Goal: Task Accomplishment & Management: Use online tool/utility

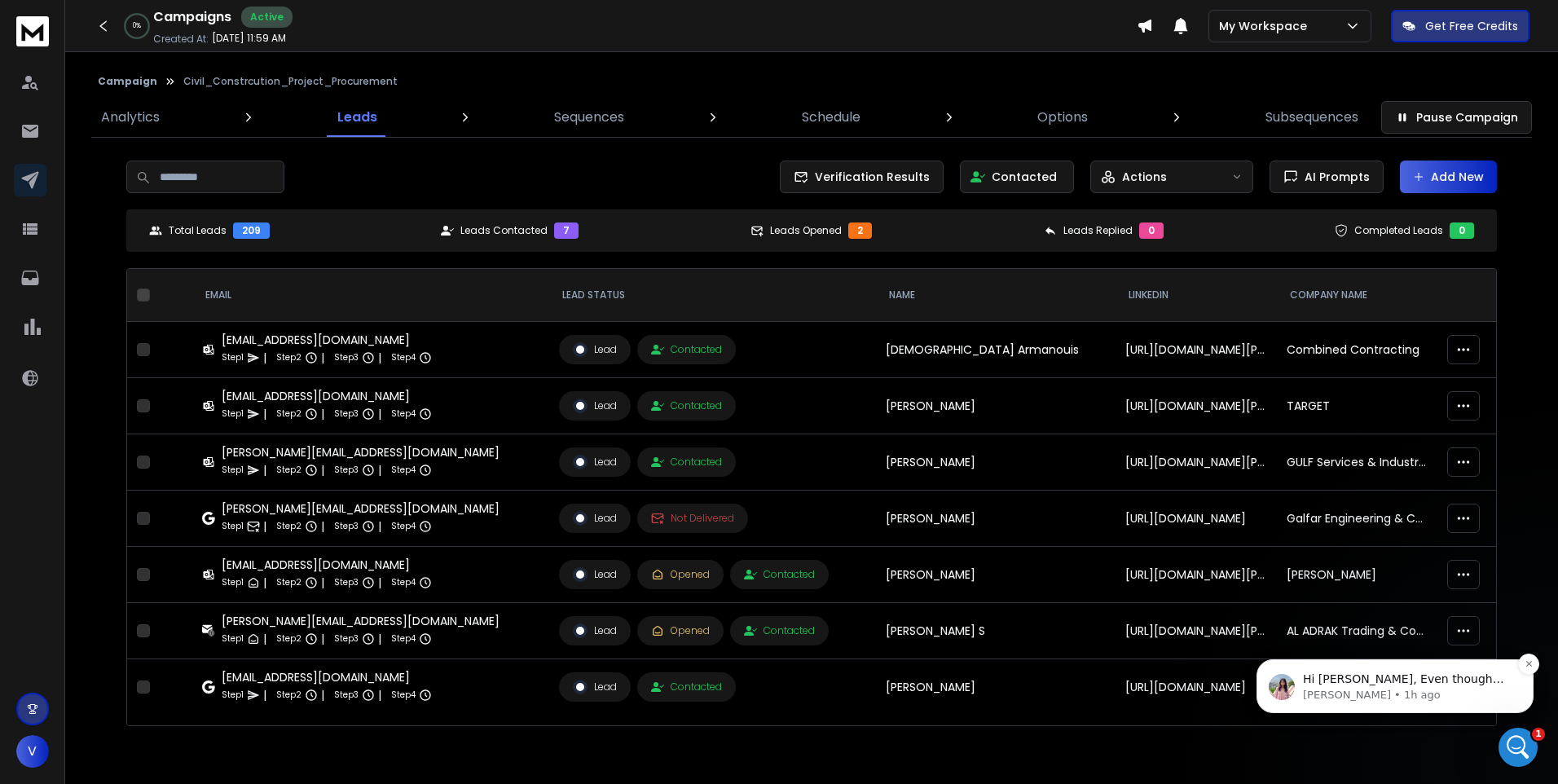
click at [1378, 685] on p "Hi [PERSON_NAME], Even though your email accounts show a good health score, it’…" at bounding box center [1408, 679] width 210 height 17
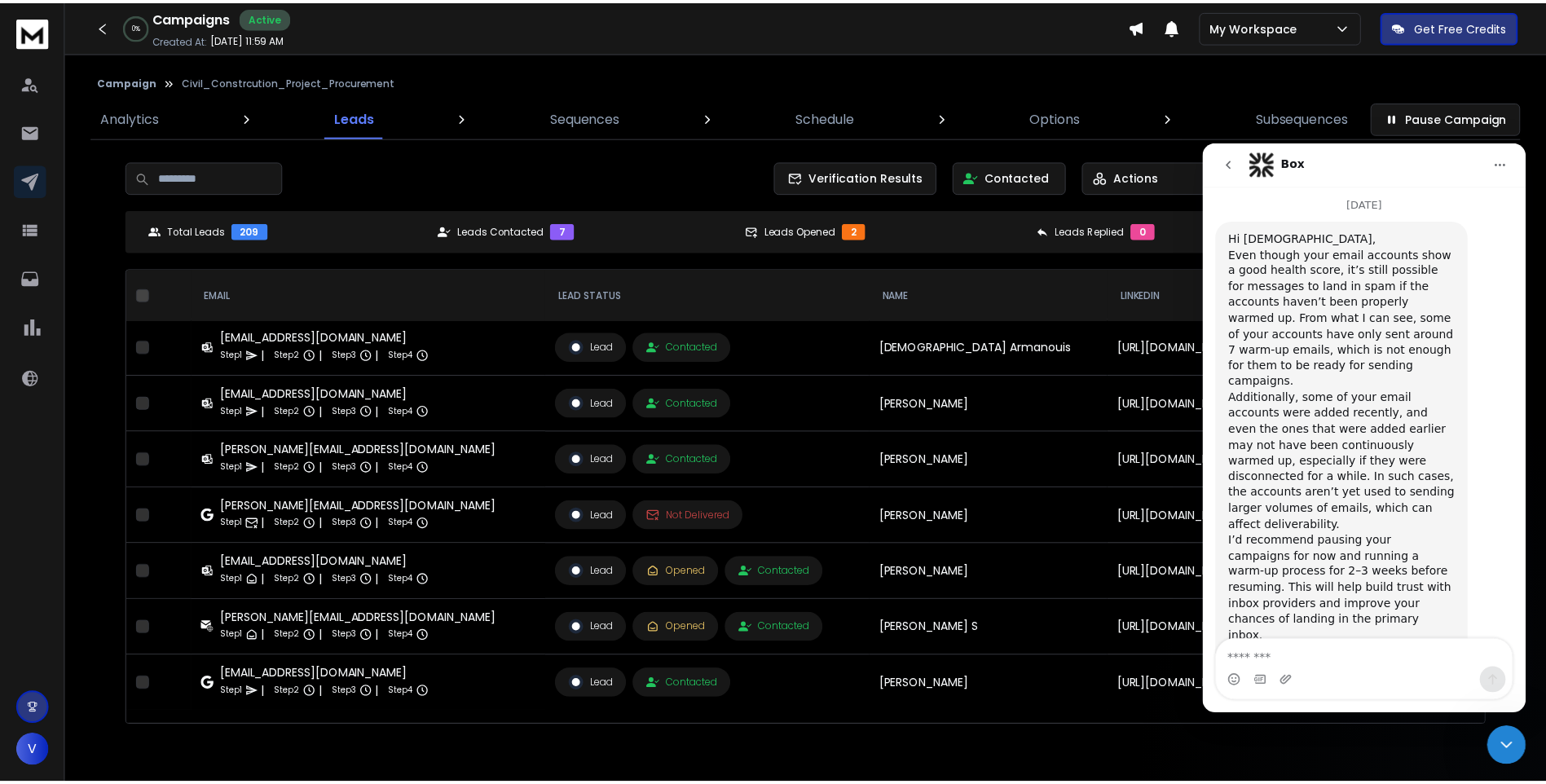
scroll to position [330, 0]
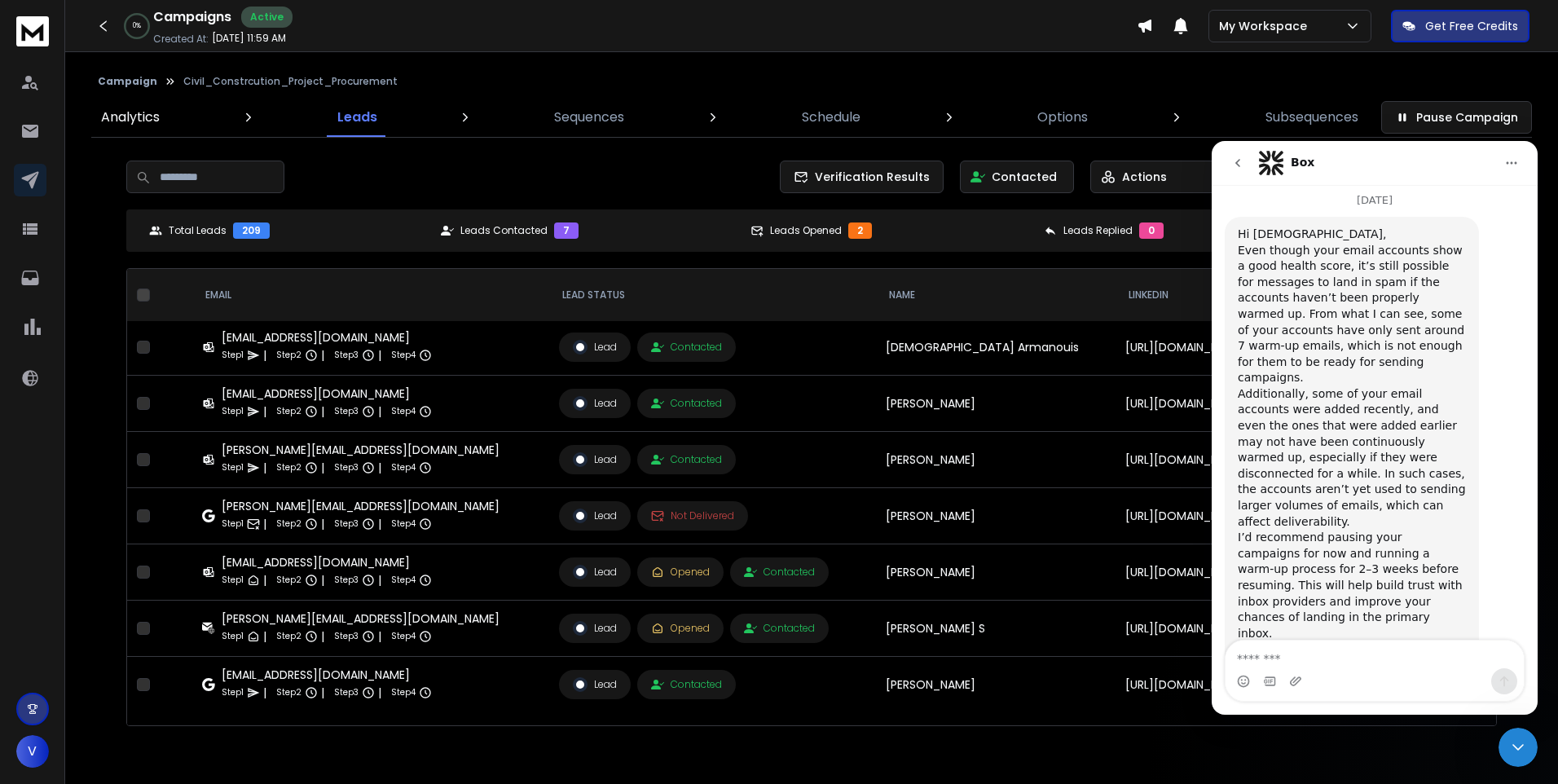
click at [139, 120] on p "Analytics" at bounding box center [130, 117] width 59 height 19
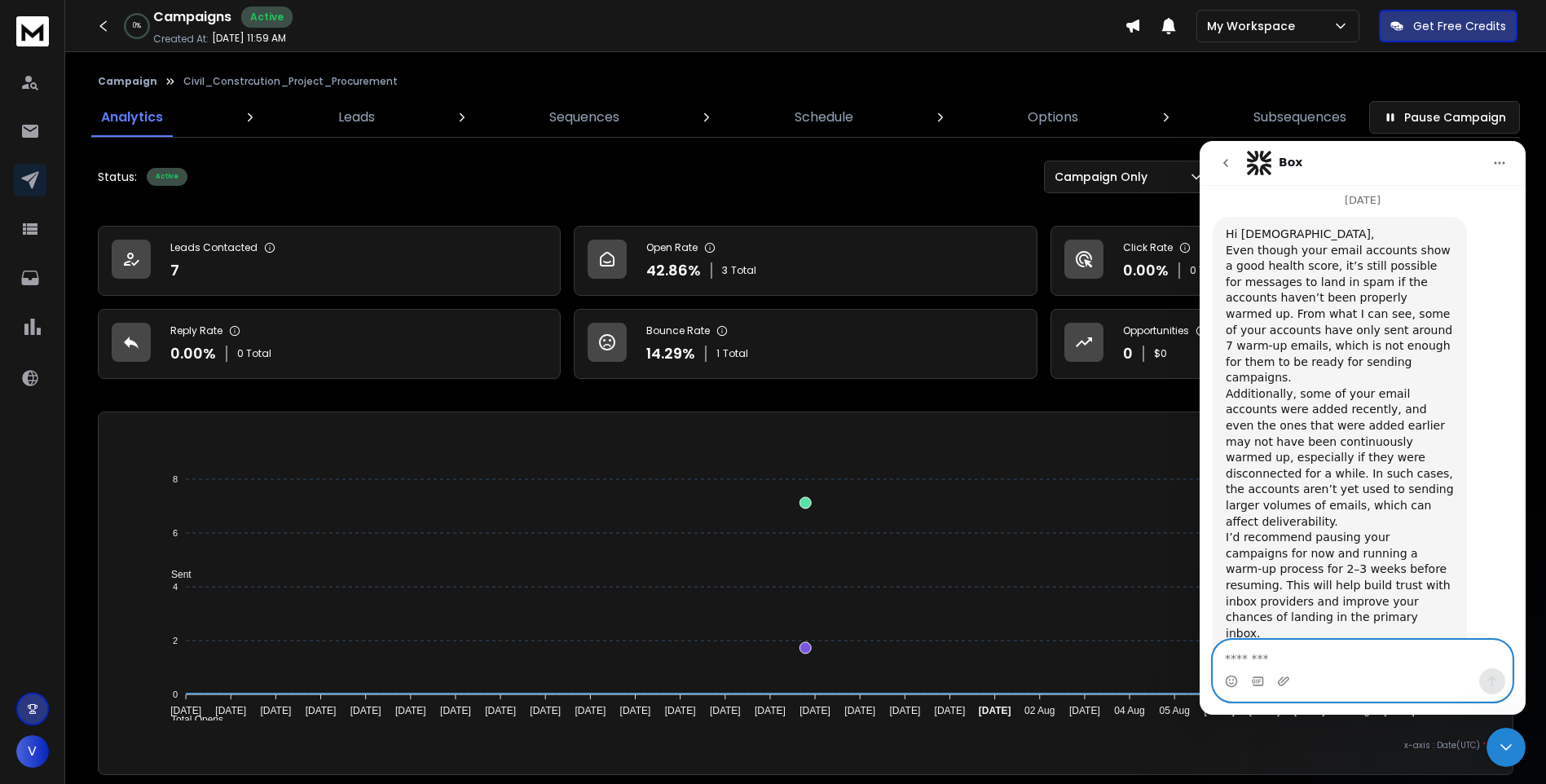
click at [1281, 650] on textarea "Message…" at bounding box center [1362, 655] width 298 height 28
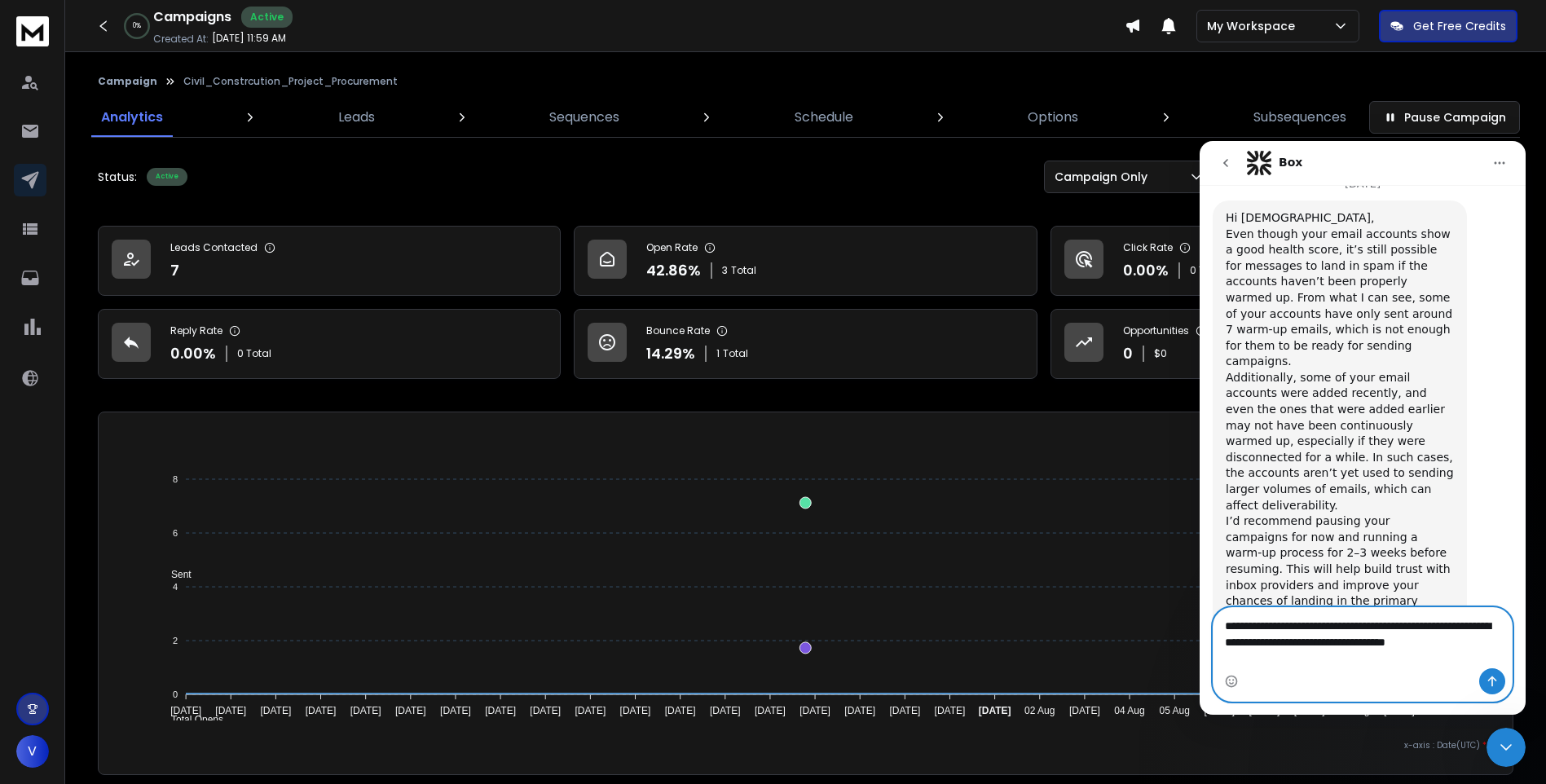
scroll to position [363, 0]
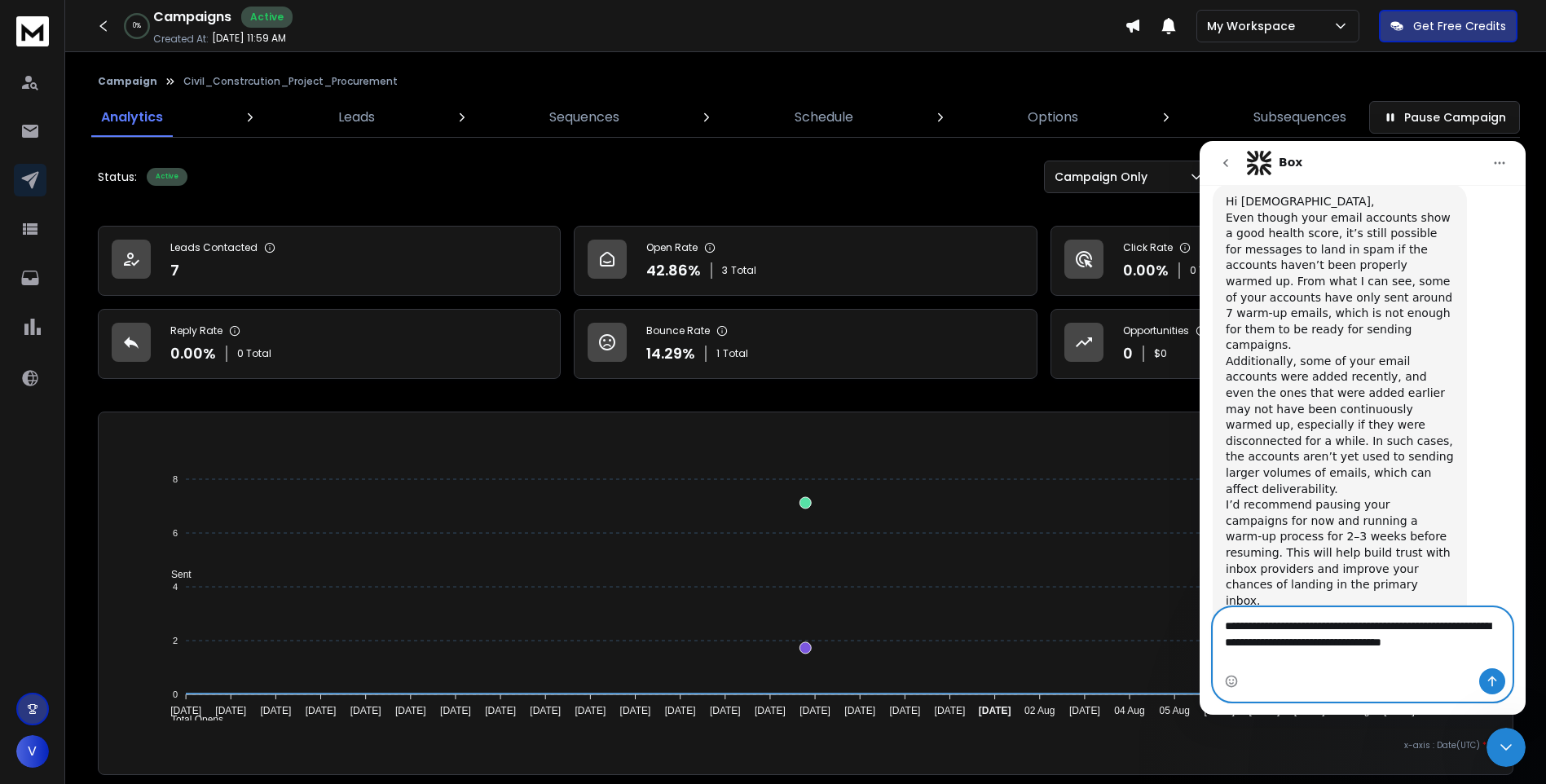
type textarea "**********"
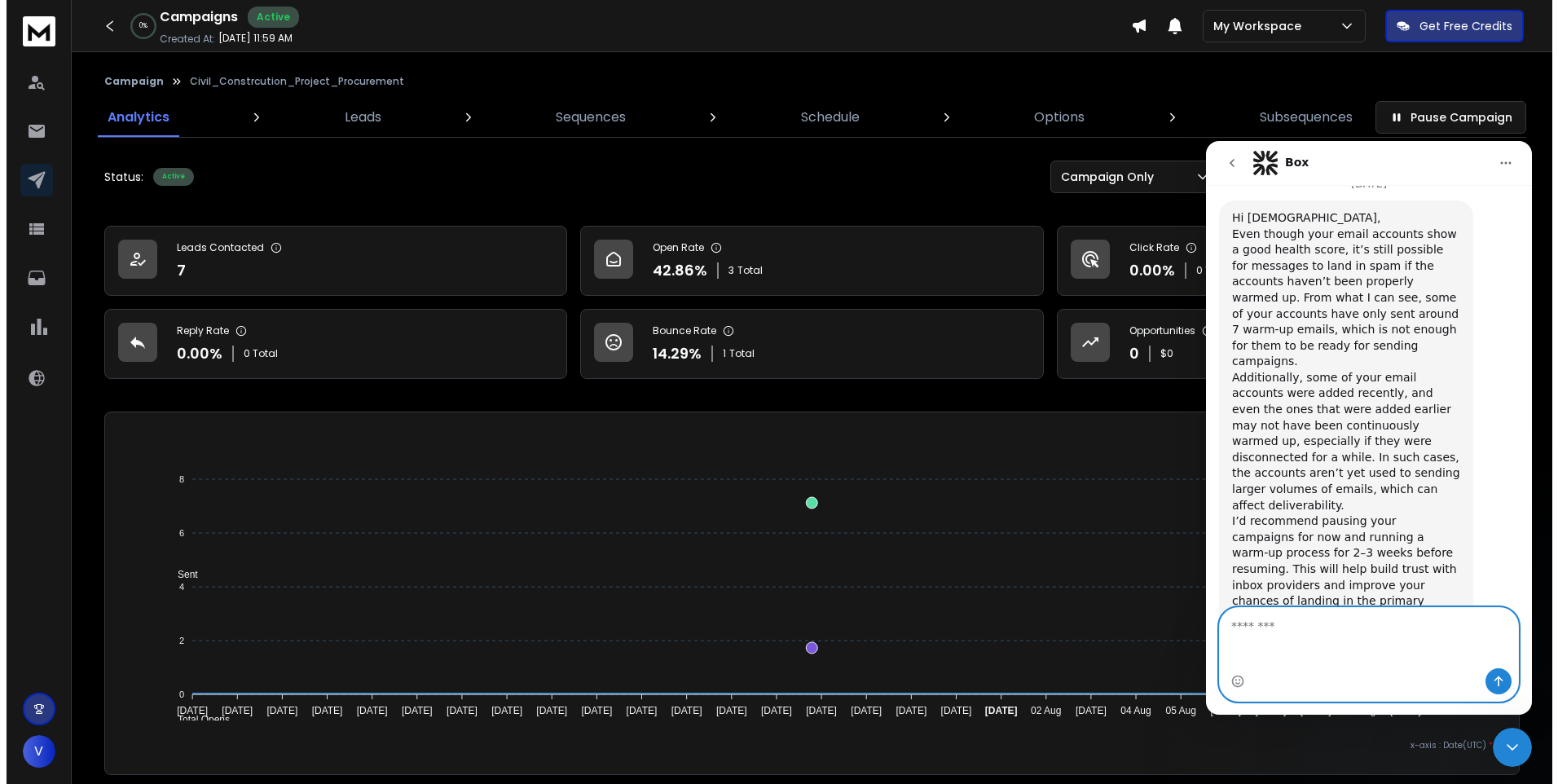
scroll to position [373, 0]
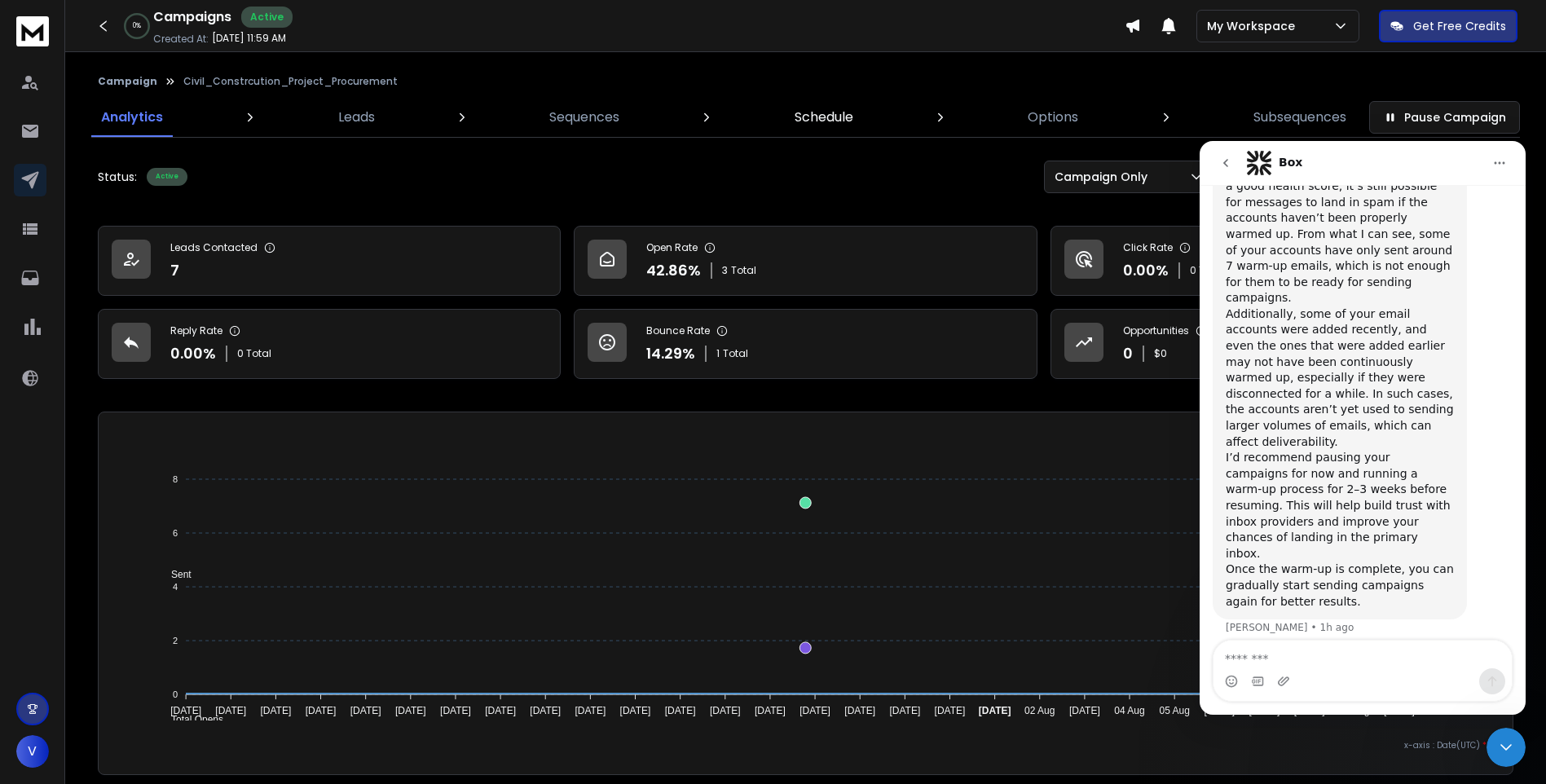
click at [812, 119] on p "Schedule" at bounding box center [824, 117] width 59 height 19
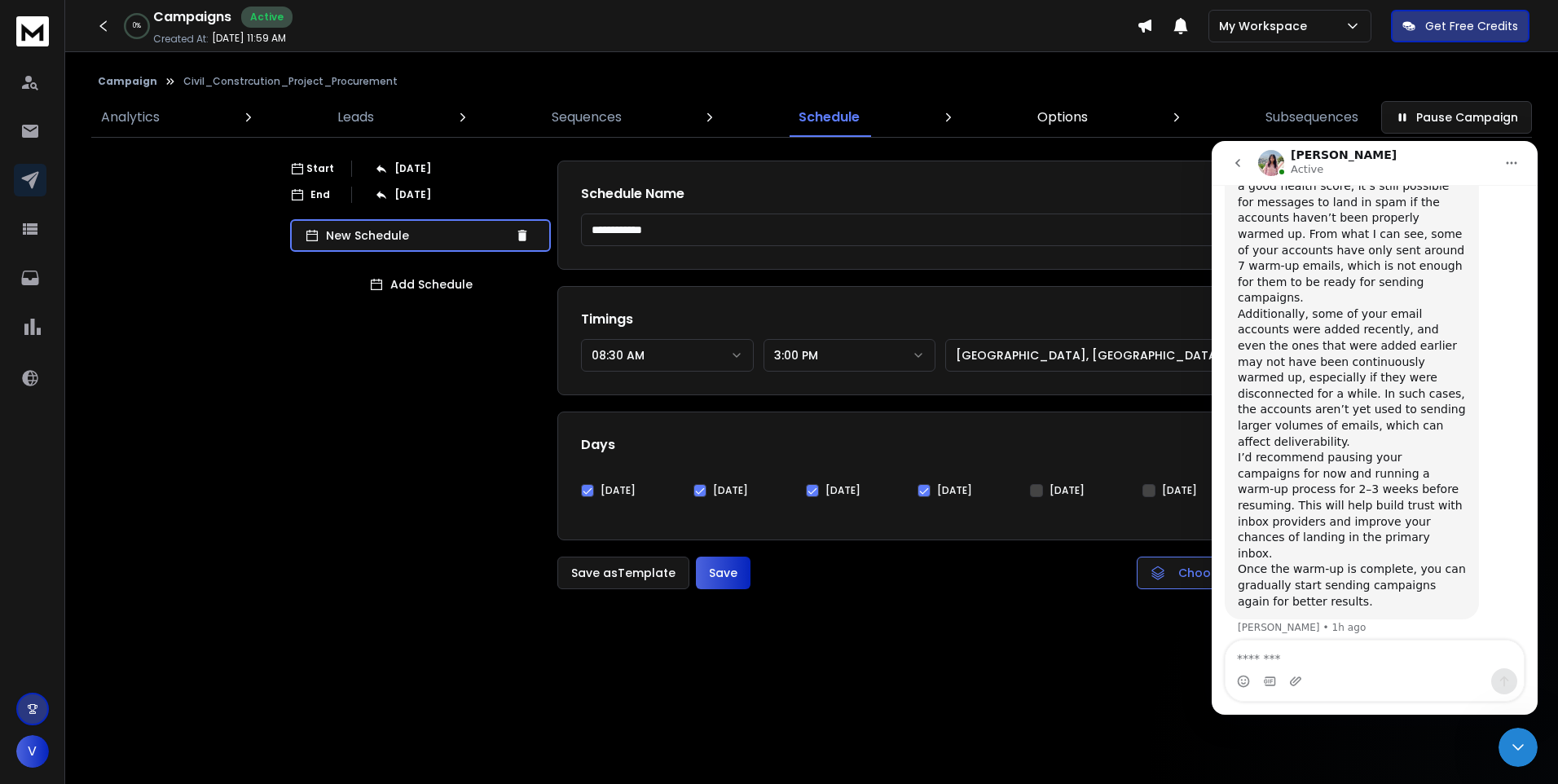
click at [1052, 111] on p "Options" at bounding box center [1062, 117] width 50 height 19
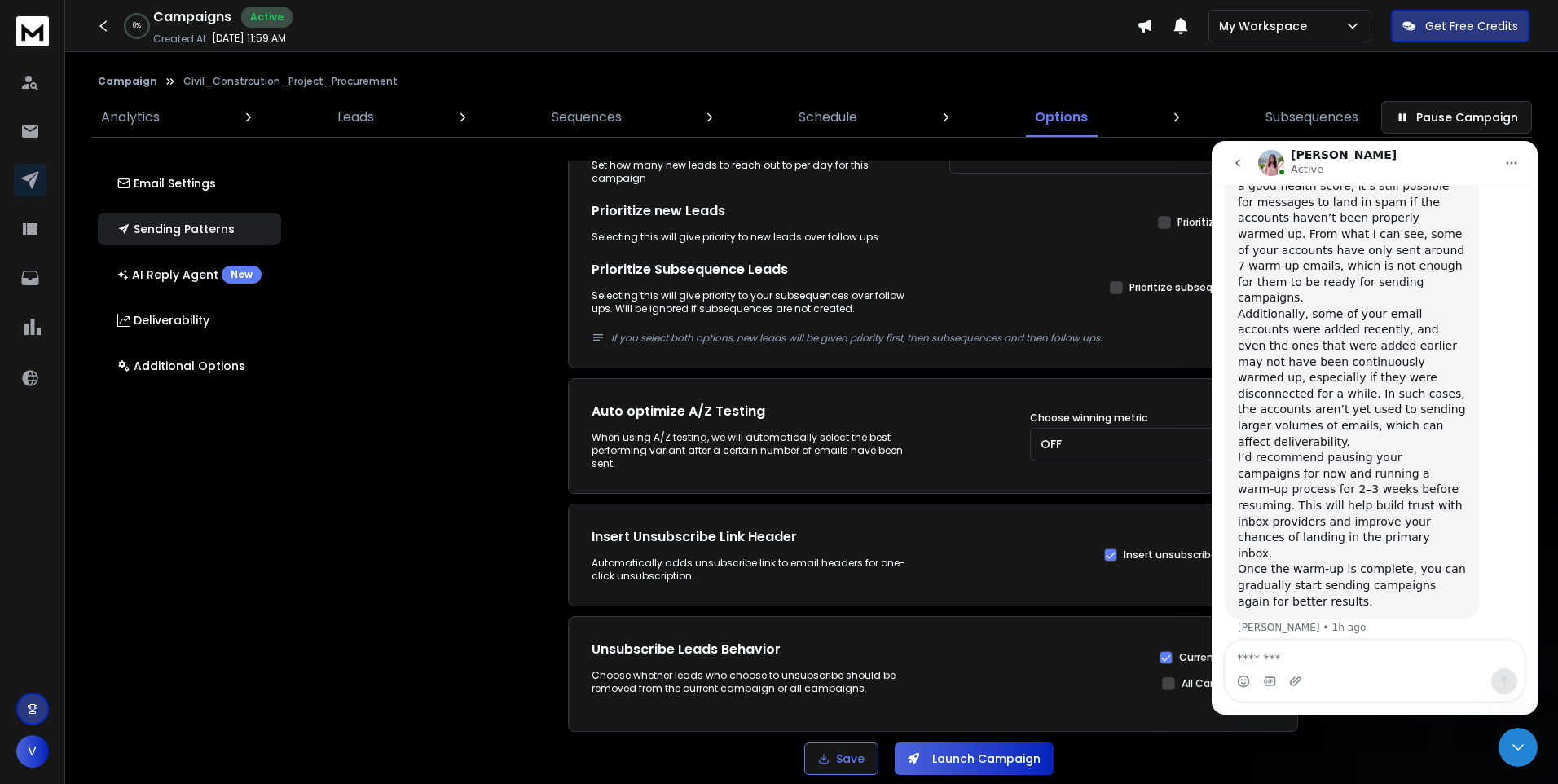
scroll to position [897, 0]
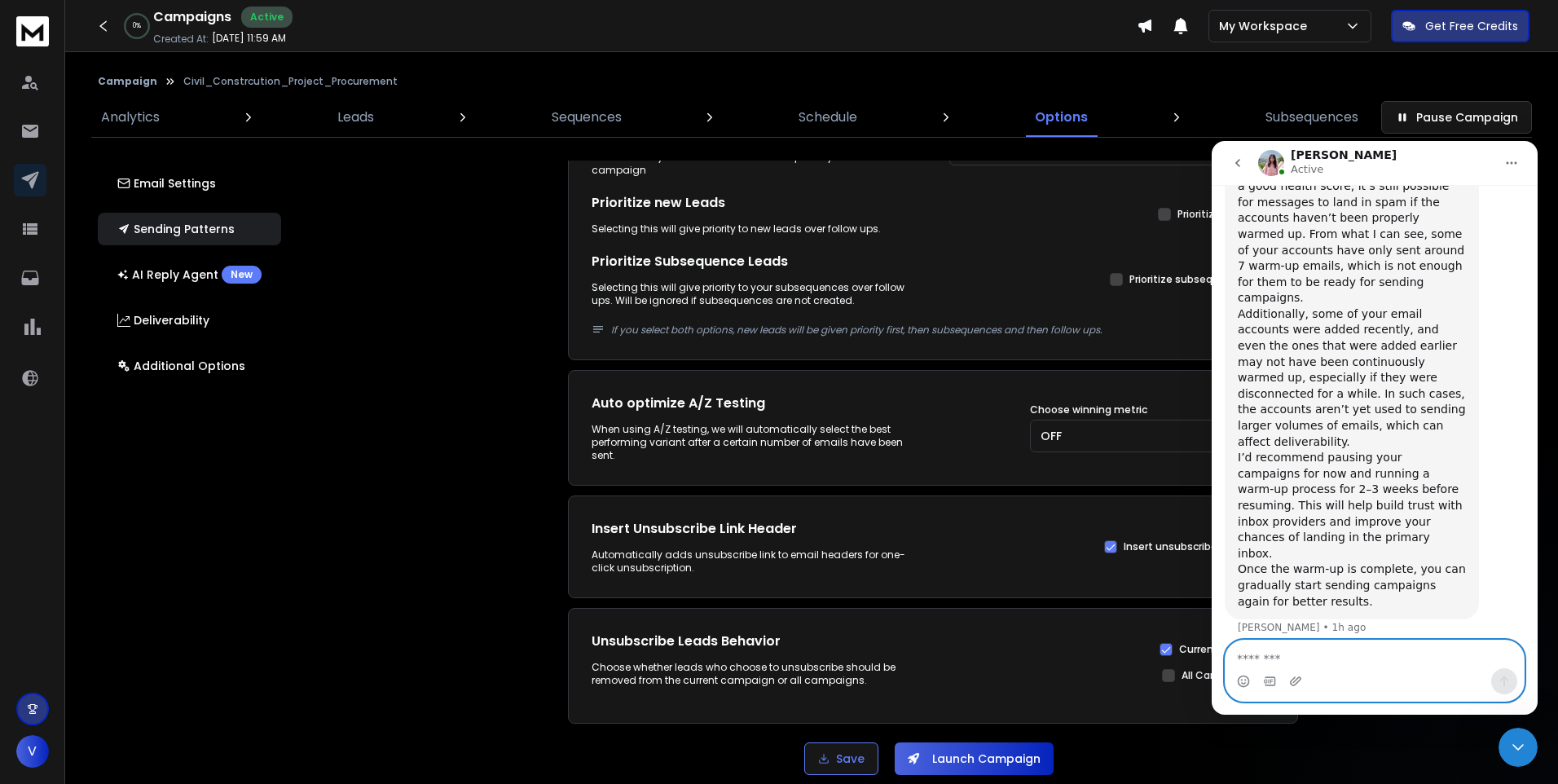
click at [1294, 656] on textarea "Message…" at bounding box center [1374, 655] width 298 height 28
type textarea "*"
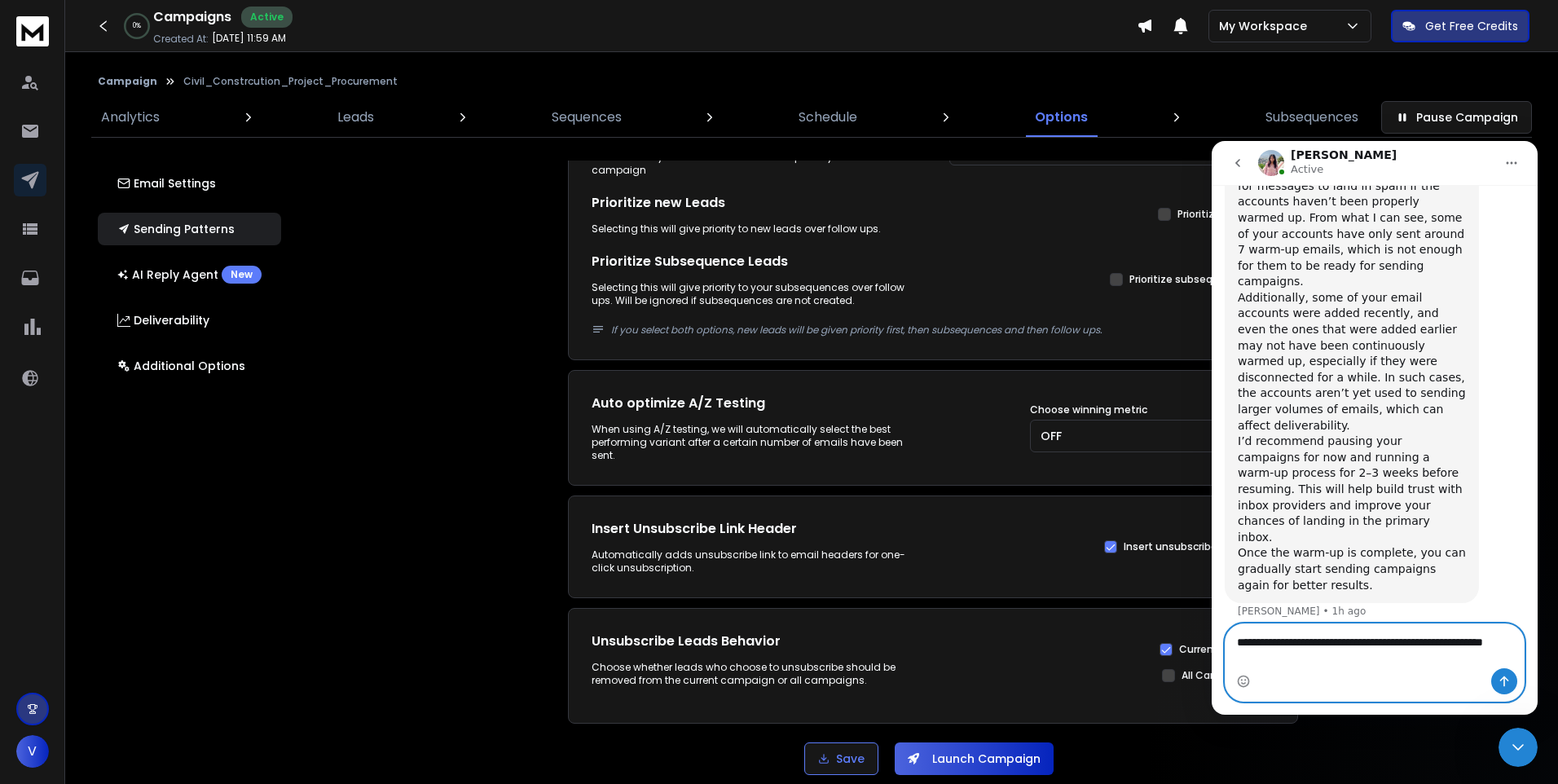
type textarea "**********"
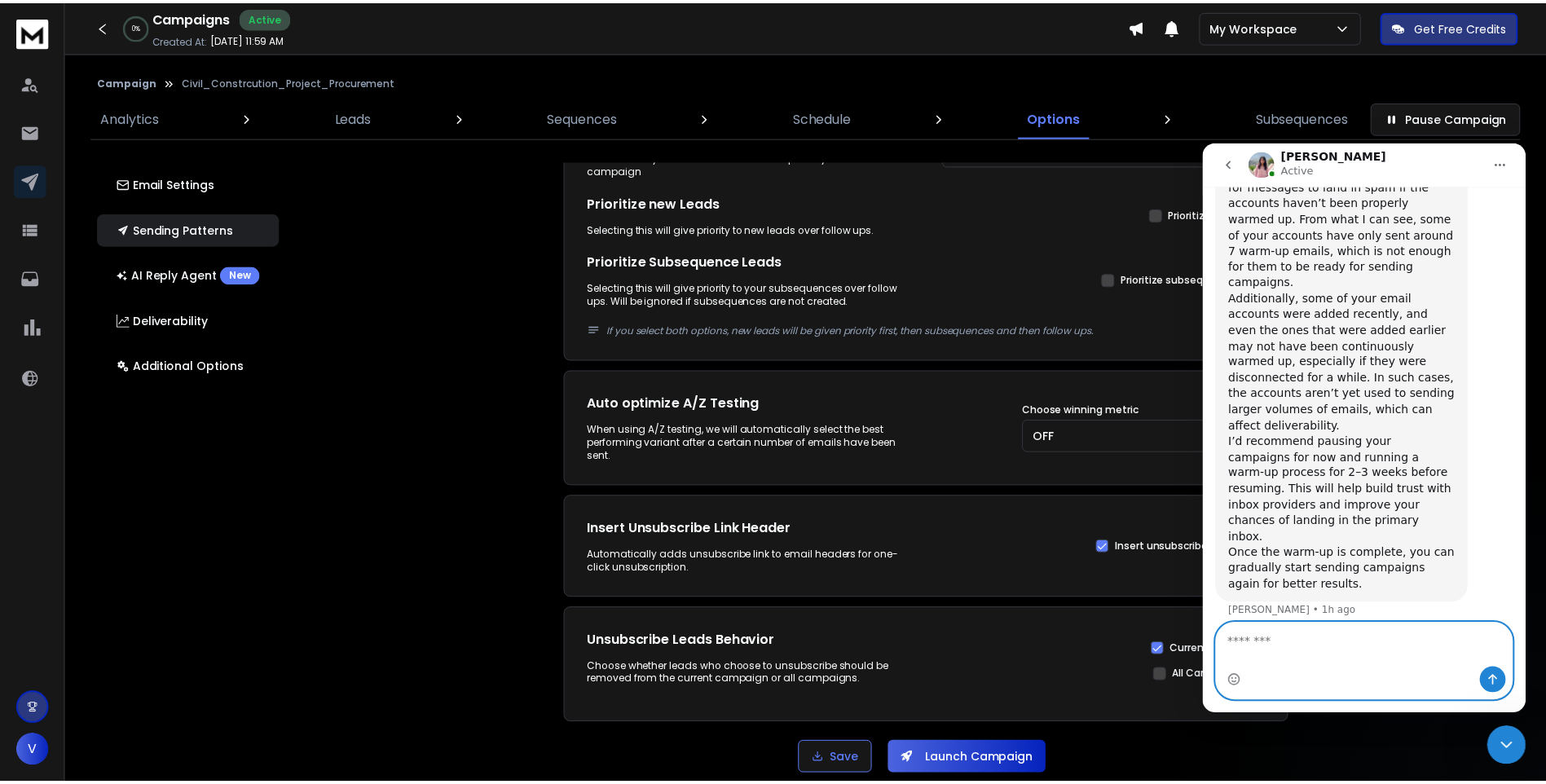
scroll to position [426, 0]
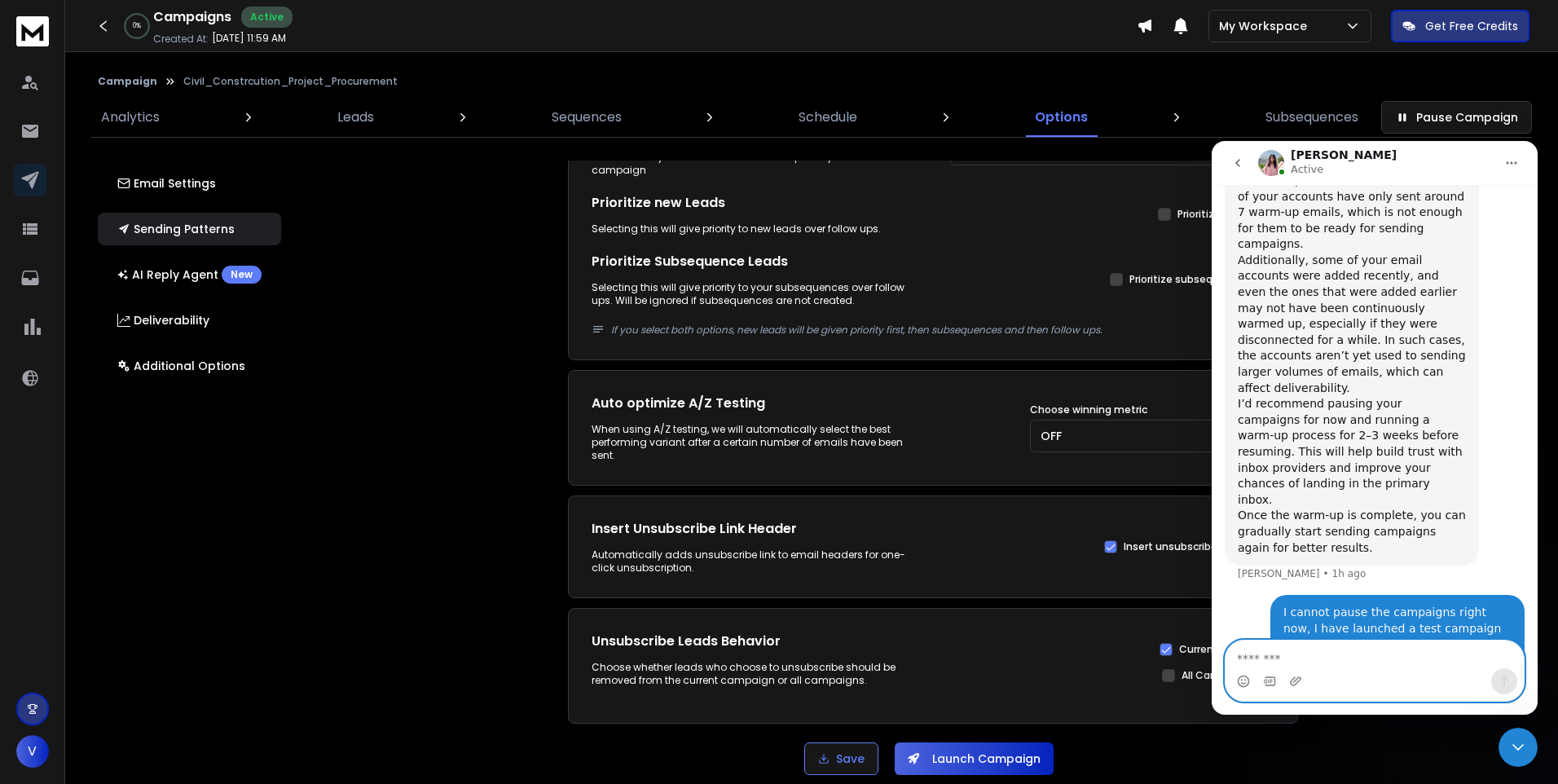
click at [1259, 650] on textarea "Message…" at bounding box center [1374, 655] width 298 height 28
click at [387, 524] on div "Email Accounts Accounts to Use Select one or more accounts to send emails from …" at bounding box center [942, 448] width 1270 height 575
click at [42, 133] on link at bounding box center [30, 131] width 33 height 33
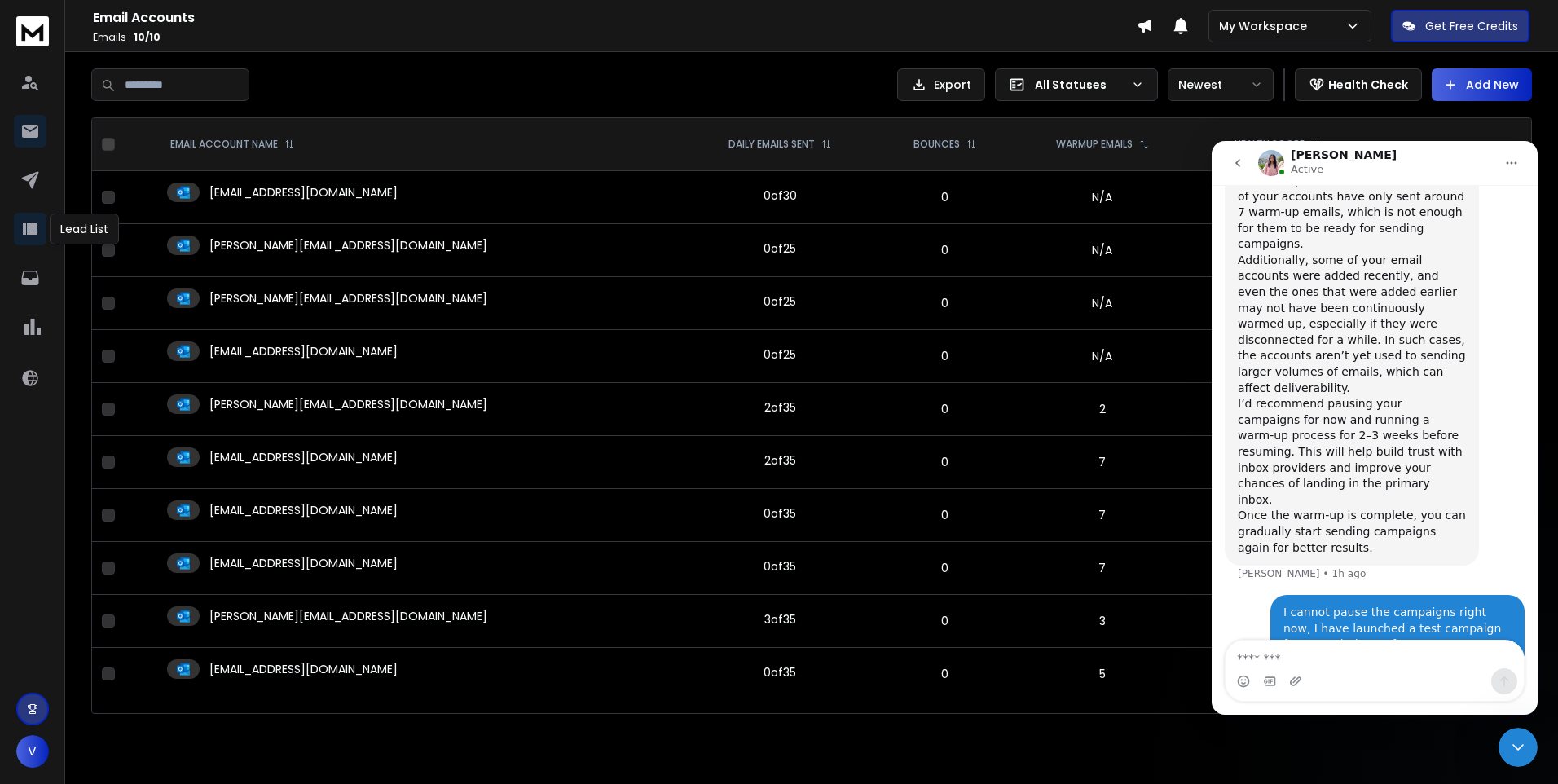
click at [44, 229] on link at bounding box center [30, 229] width 33 height 33
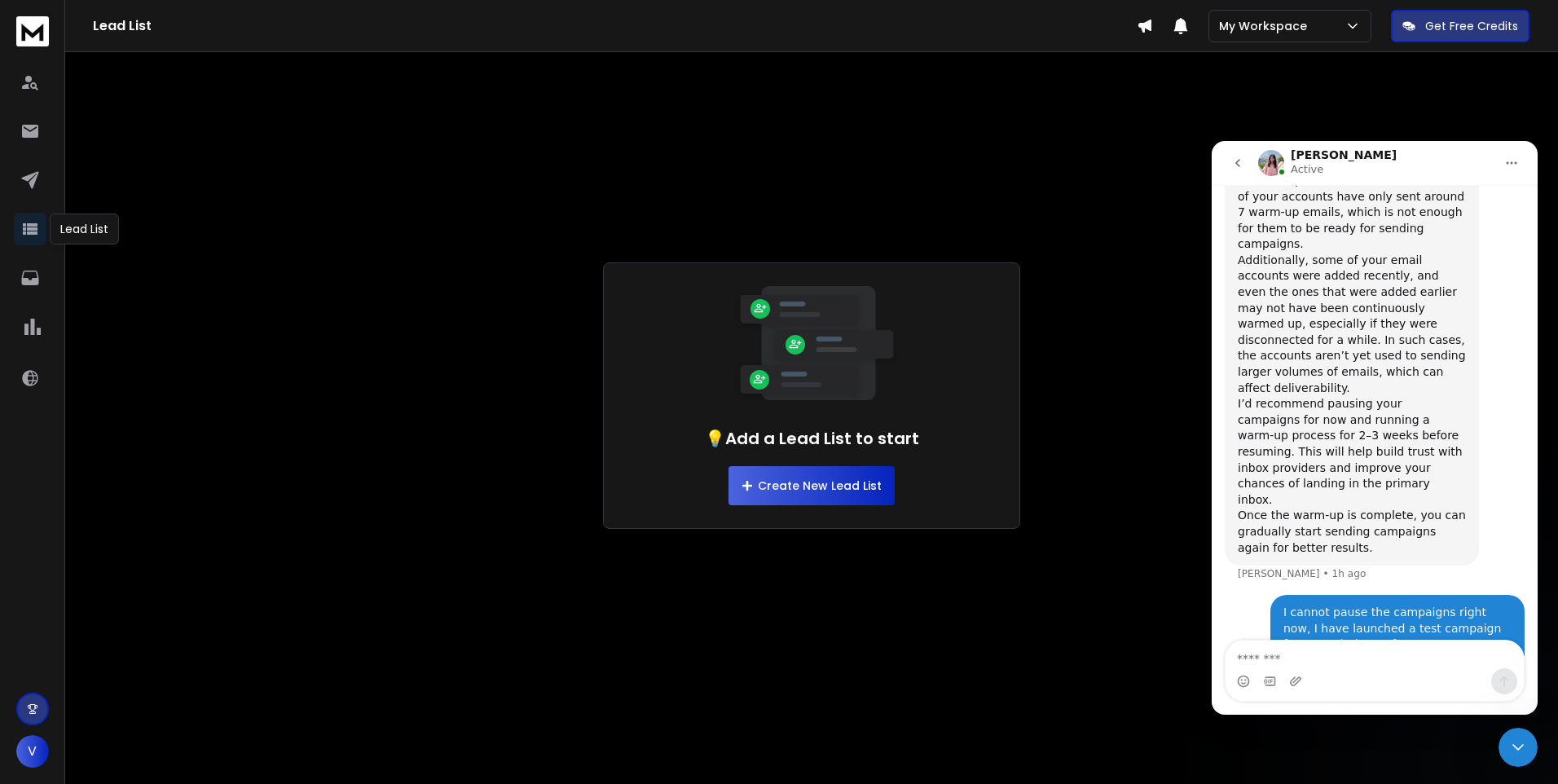
click at [47, 265] on div at bounding box center [33, 281] width 38 height 39
click at [42, 276] on link at bounding box center [30, 278] width 33 height 33
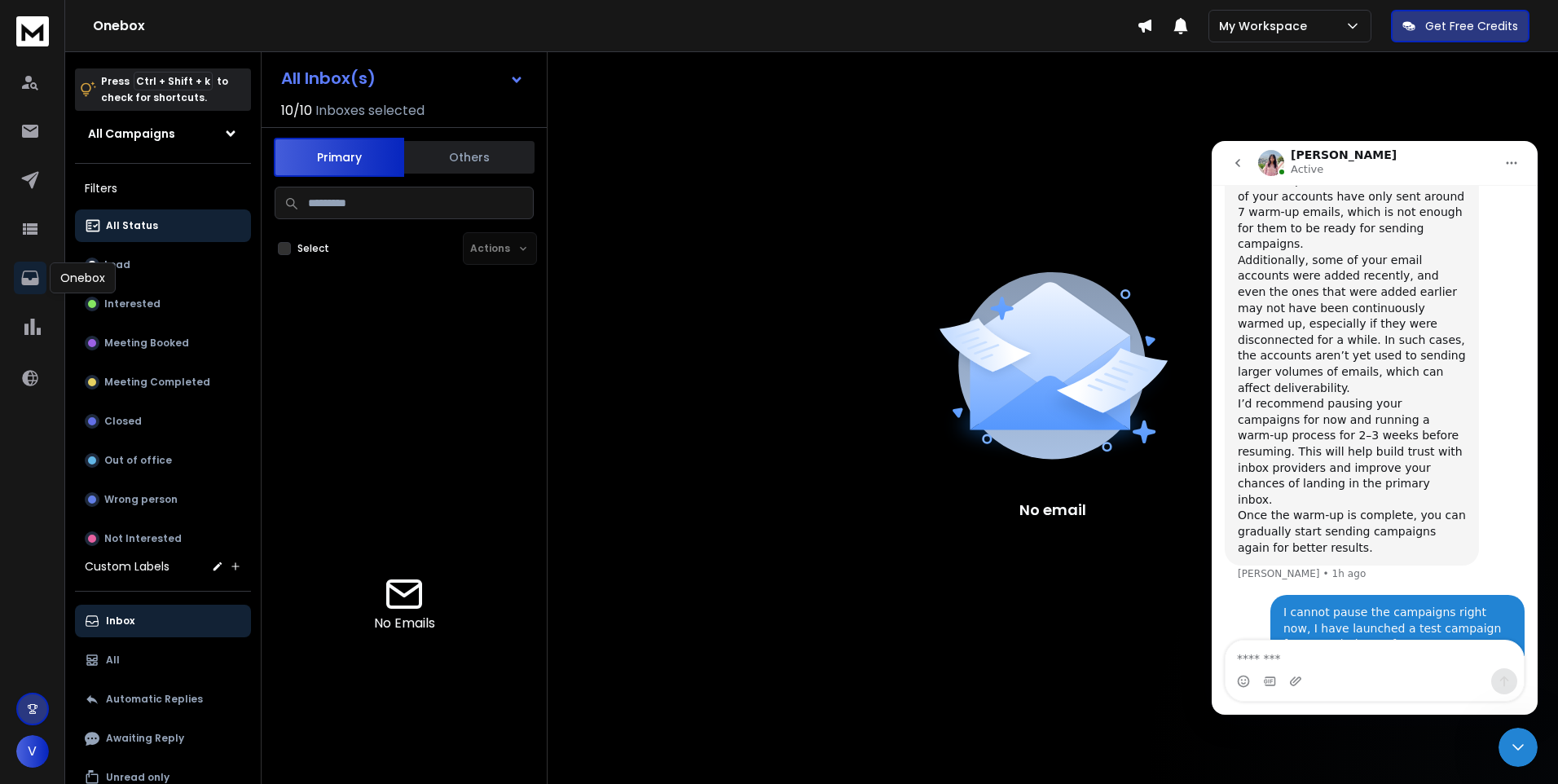
click at [38, 292] on link at bounding box center [30, 278] width 33 height 33
click at [45, 324] on link at bounding box center [33, 326] width 38 height 38
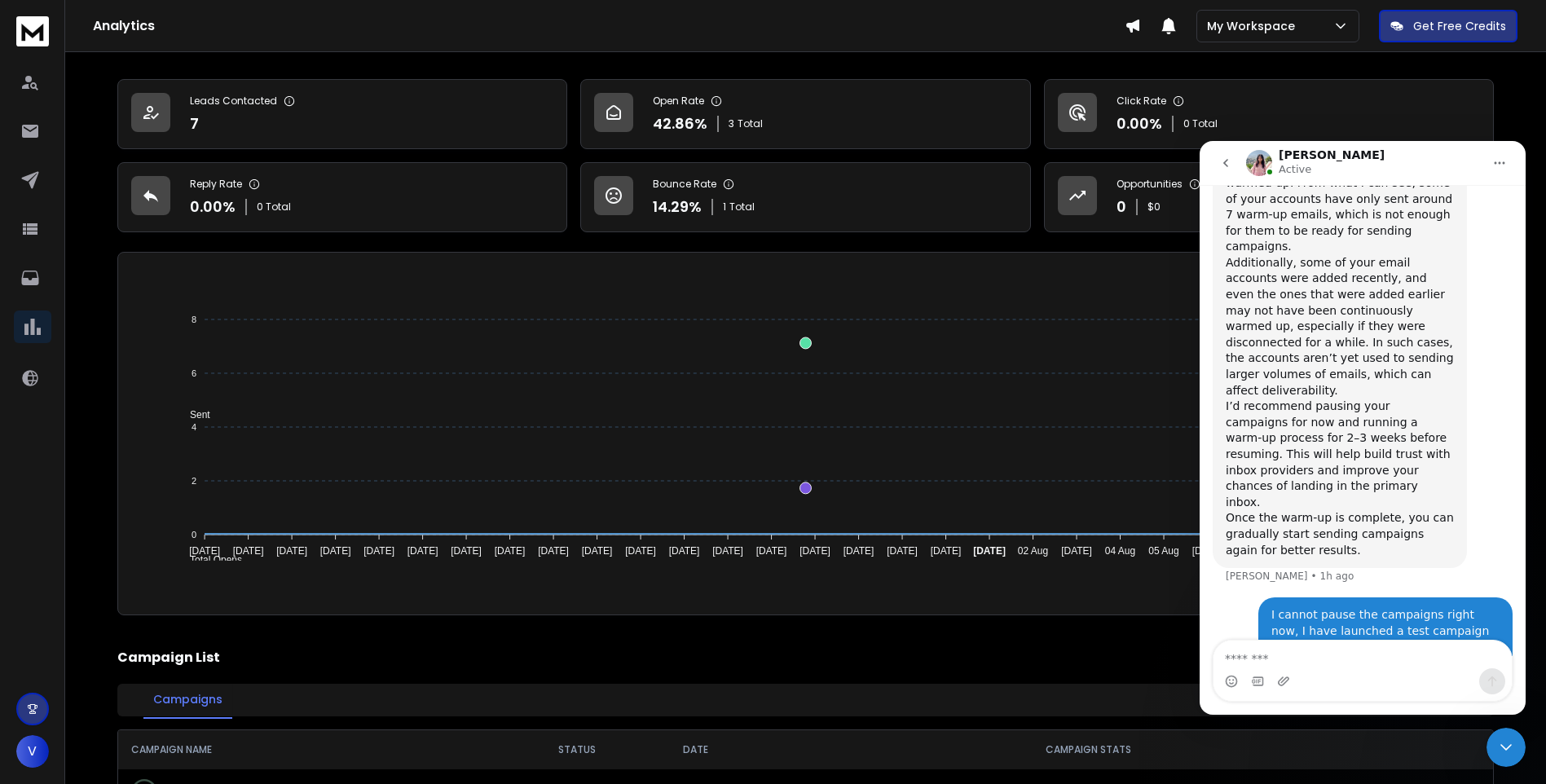
scroll to position [137, 0]
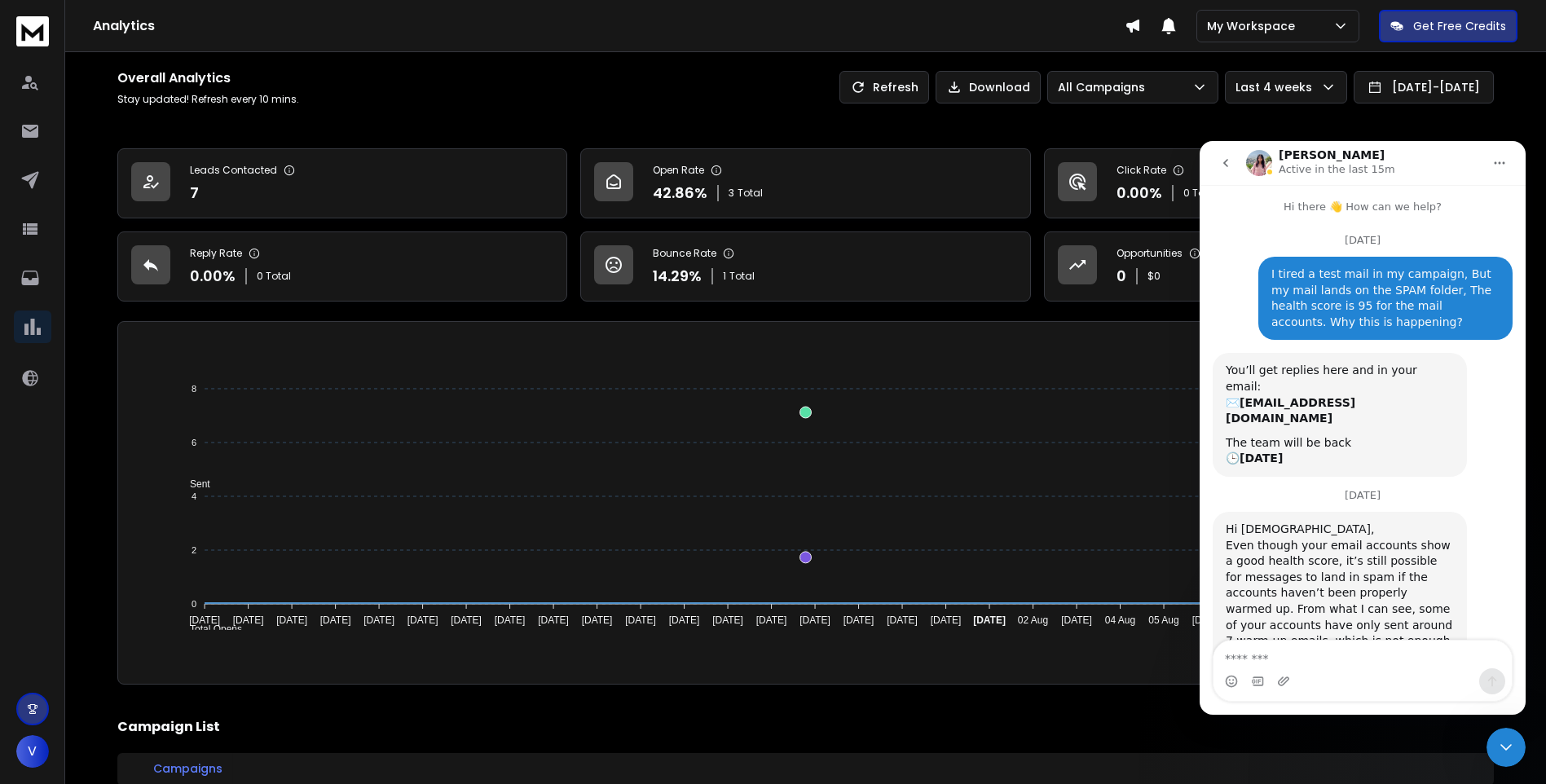
scroll to position [426, 0]
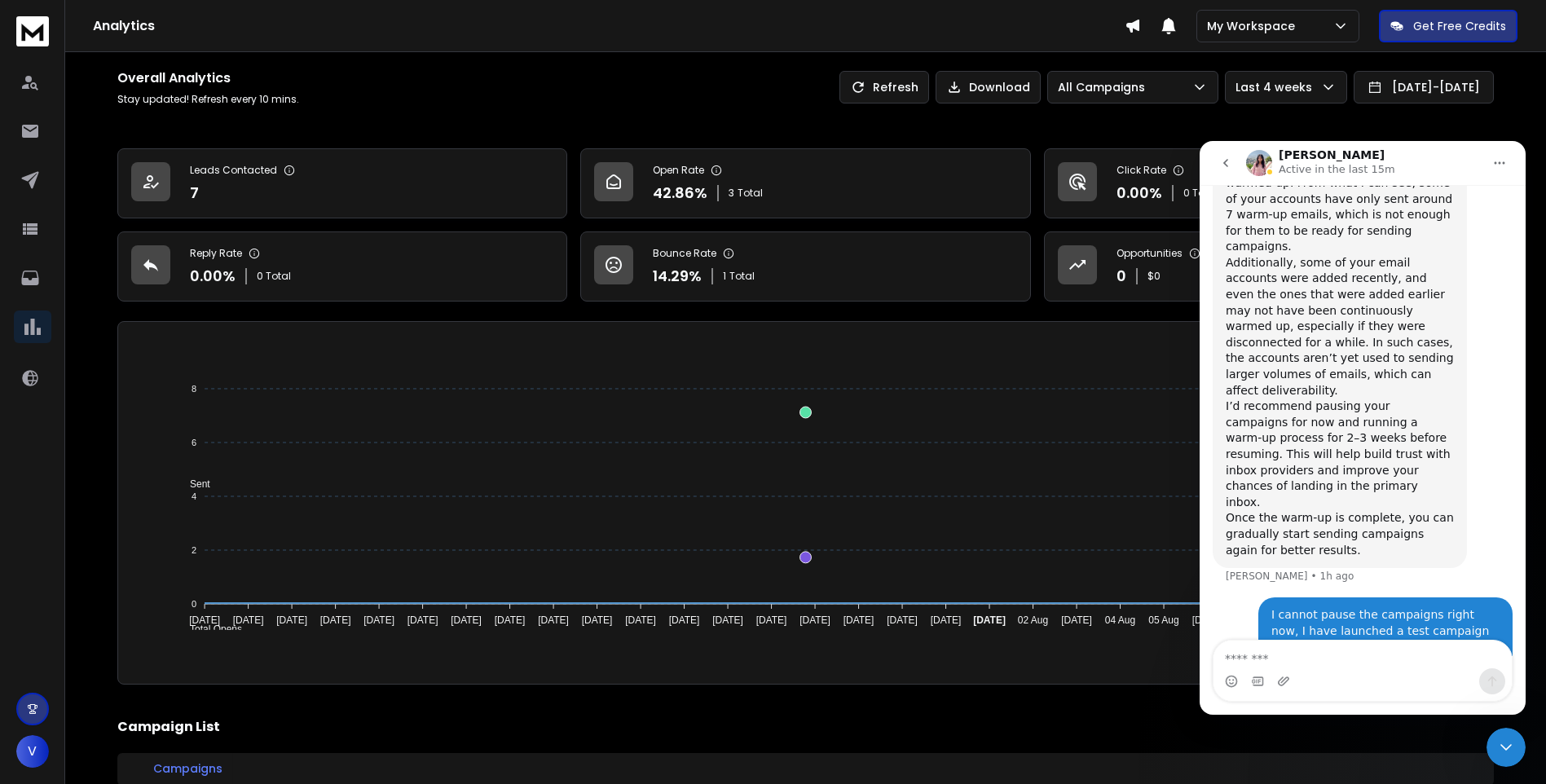
click at [493, 136] on div "Overall Analytics Stay updated! Refresh every 10 mins. Refresh Download All Cam…" at bounding box center [806, 486] width 1377 height 836
